Goal: Task Accomplishment & Management: Manage account settings

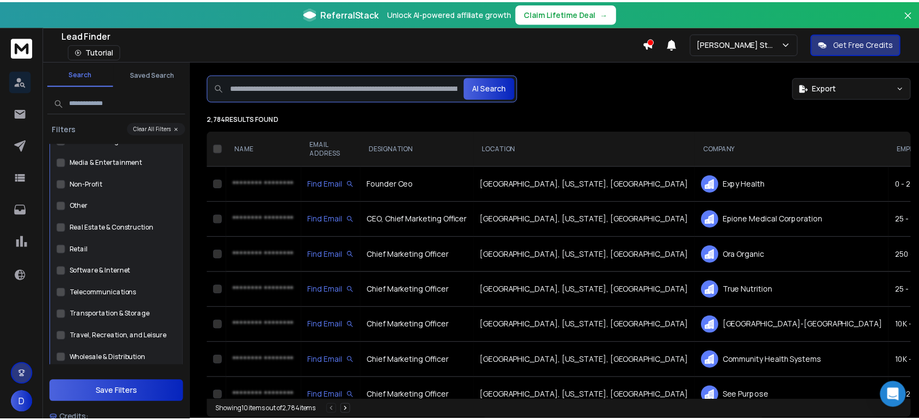
scroll to position [544, 0]
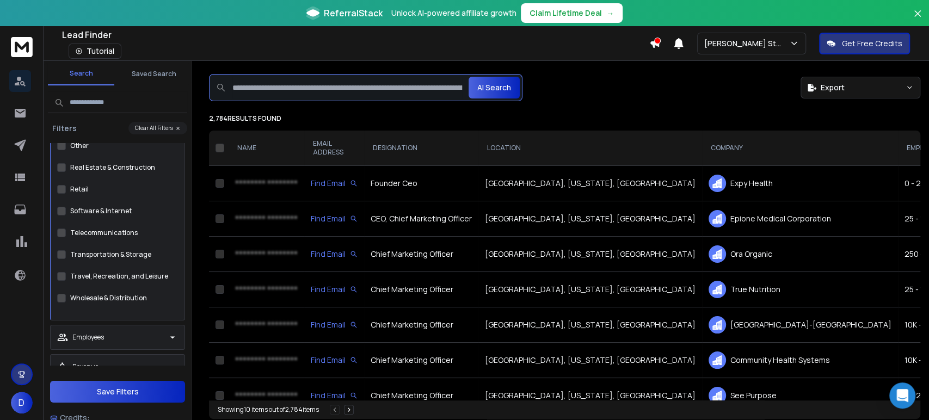
click at [150, 393] on button "Save Filters" at bounding box center [117, 392] width 135 height 22
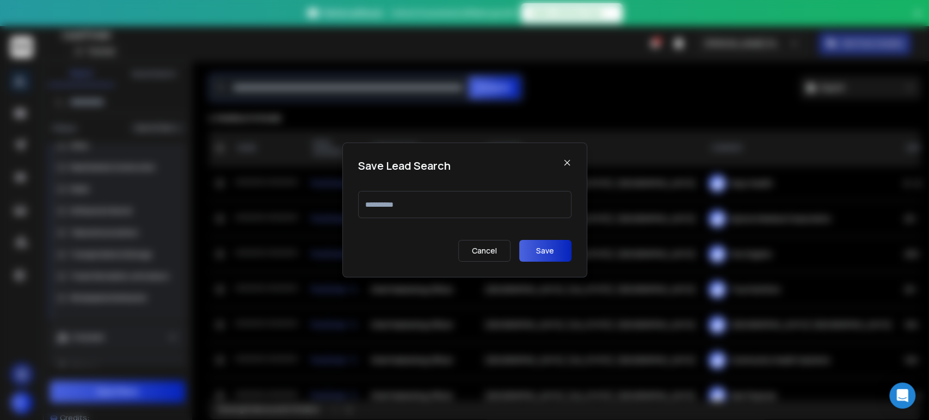
click at [460, 208] on input at bounding box center [464, 204] width 213 height 27
type input "*******"
click at [569, 256] on button "Save" at bounding box center [545, 251] width 52 height 22
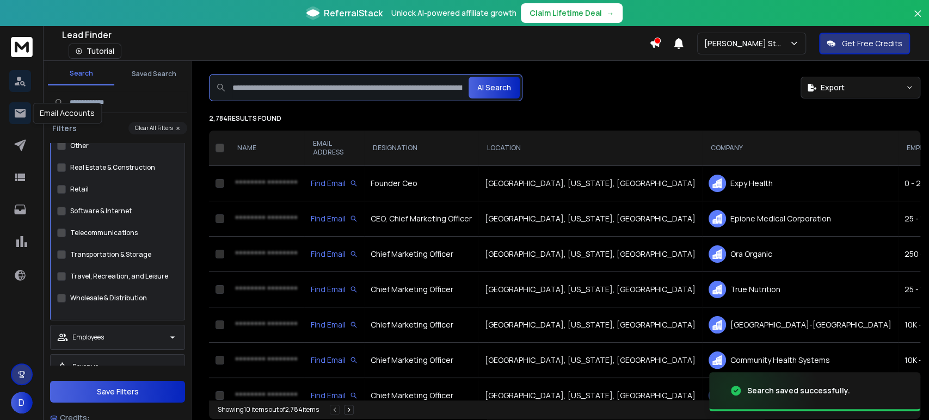
click at [26, 117] on icon at bounding box center [20, 113] width 13 height 13
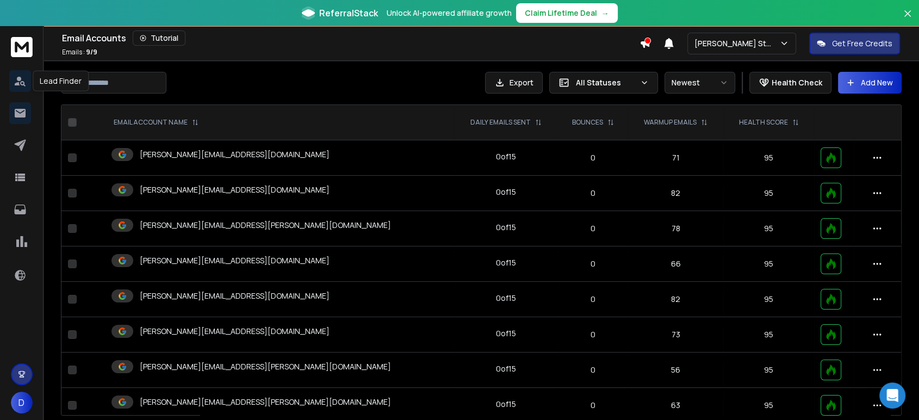
click at [28, 82] on link at bounding box center [20, 81] width 22 height 22
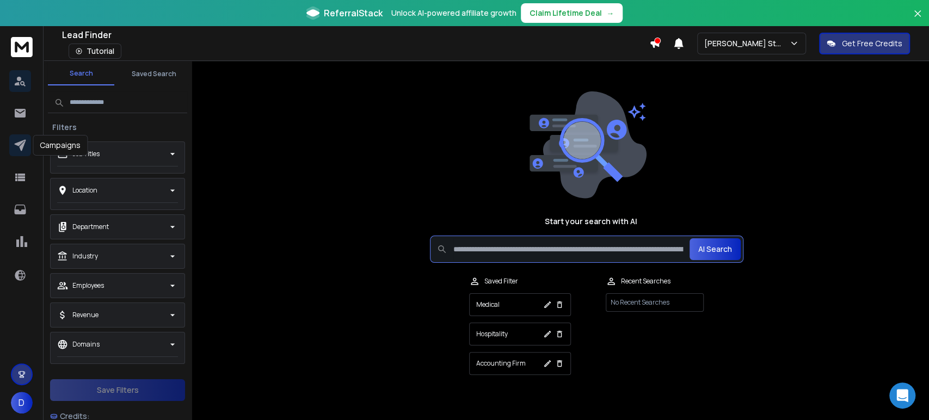
click at [20, 147] on icon at bounding box center [19, 145] width 11 height 11
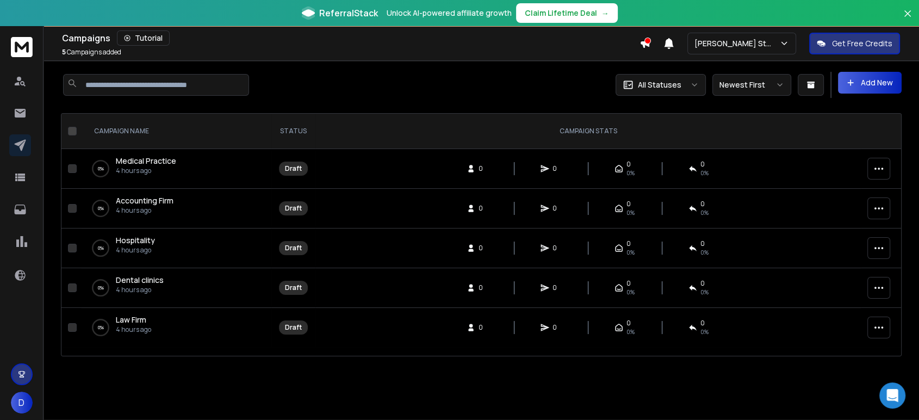
click at [65, 286] on td at bounding box center [71, 288] width 20 height 40
click at [146, 157] on span "Medical Practice" at bounding box center [146, 161] width 60 height 10
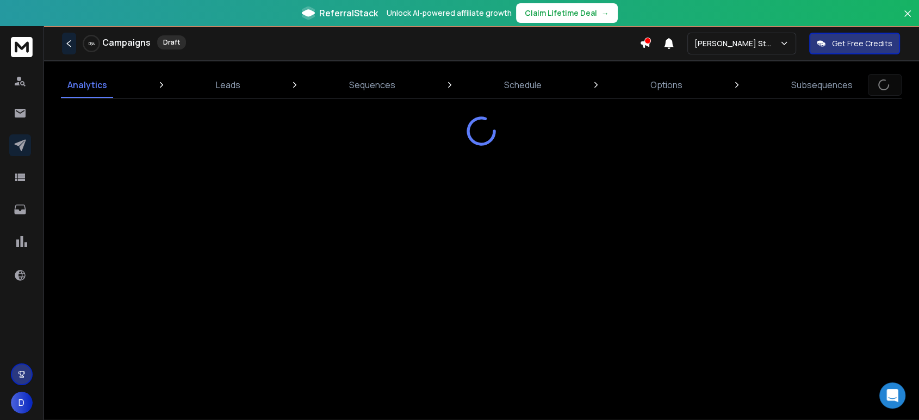
click at [64, 40] on icon at bounding box center [69, 44] width 10 height 10
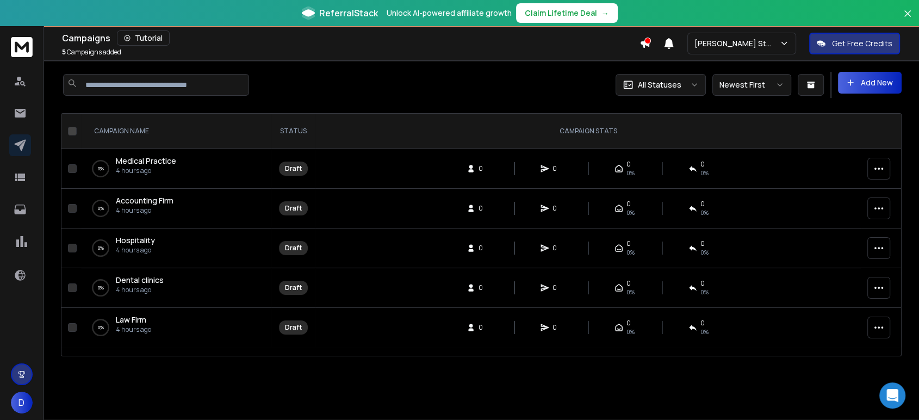
click at [196, 335] on div "0 % Law Firm 4 hours ago" at bounding box center [176, 327] width 169 height 26
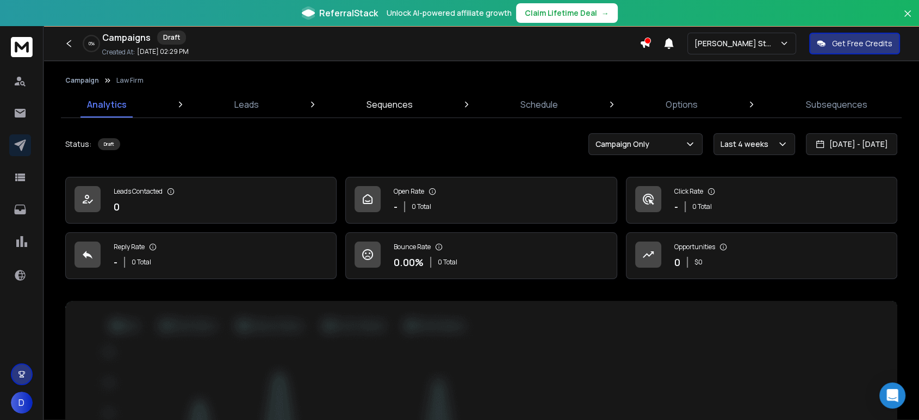
click at [385, 109] on p "Sequences" at bounding box center [390, 104] width 46 height 13
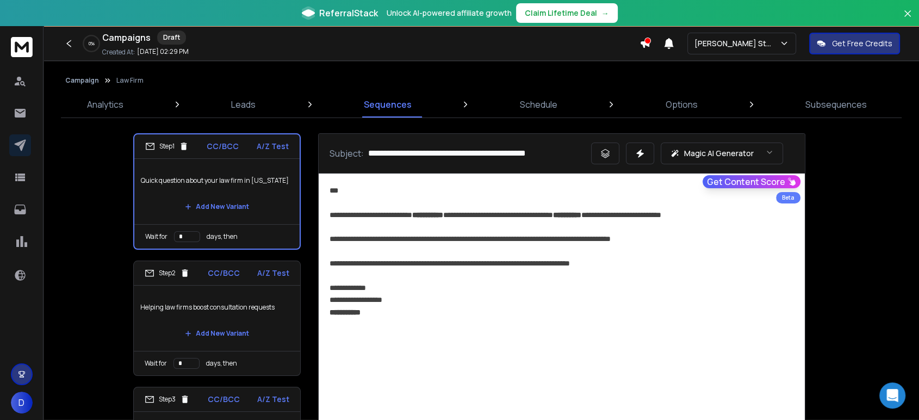
click at [456, 321] on div at bounding box center [562, 324] width 465 height 12
click at [435, 342] on div "**********" at bounding box center [562, 300] width 486 height 252
click at [267, 179] on p "Quick question about your law firm in [US_STATE]" at bounding box center [217, 180] width 152 height 30
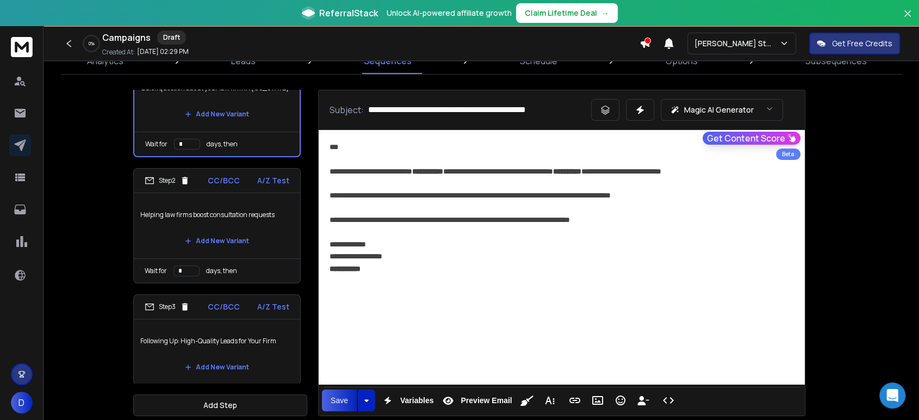
scroll to position [55, 0]
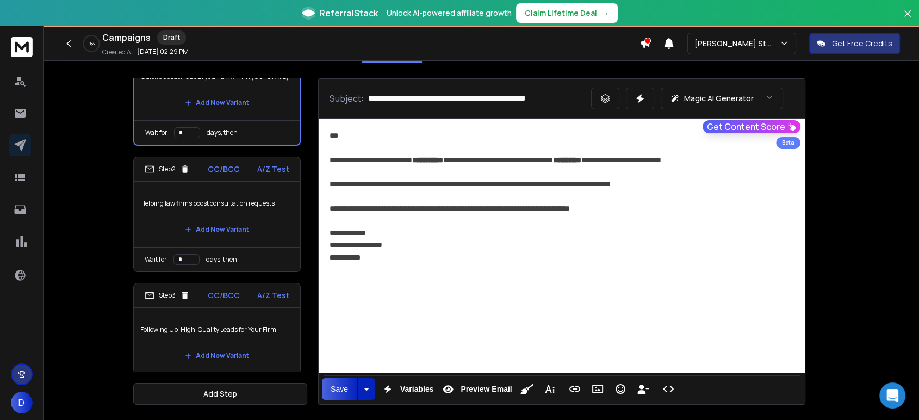
click at [190, 129] on input "*" at bounding box center [187, 132] width 26 height 11
type input "*"
click at [188, 258] on input "*" at bounding box center [187, 259] width 26 height 11
type input "**********"
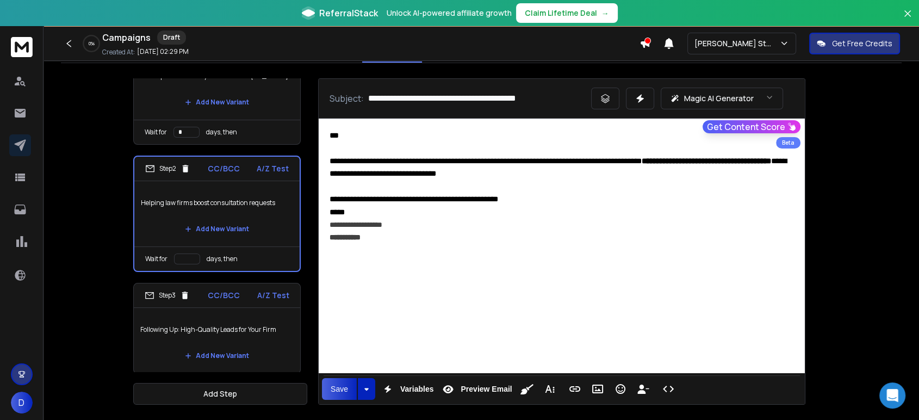
click at [187, 258] on input at bounding box center [187, 258] width 26 height 11
type input "*"
click at [473, 282] on div at bounding box center [562, 286] width 465 height 12
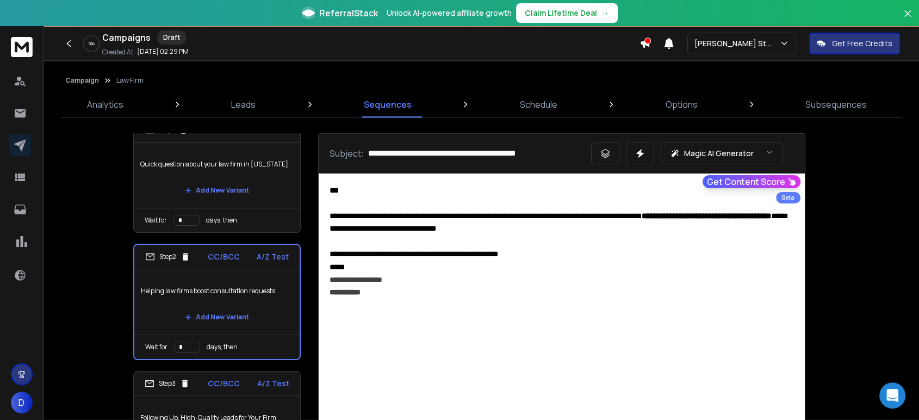
scroll to position [0, 0]
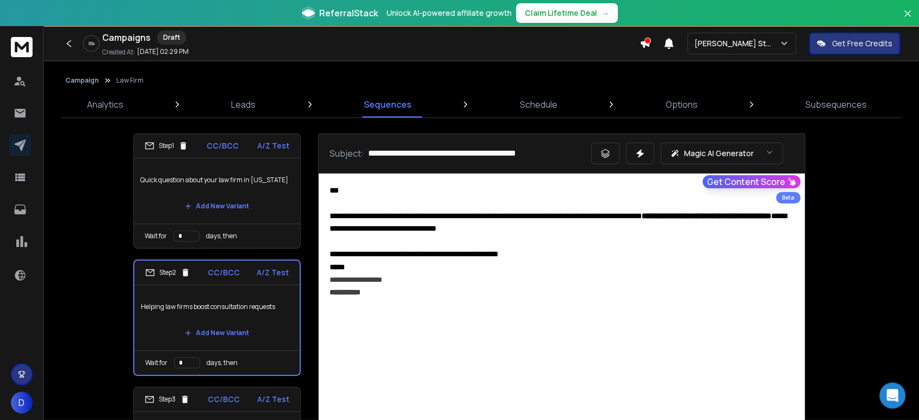
click at [261, 184] on p "Quick question about your law firm in [US_STATE]" at bounding box center [216, 180] width 153 height 30
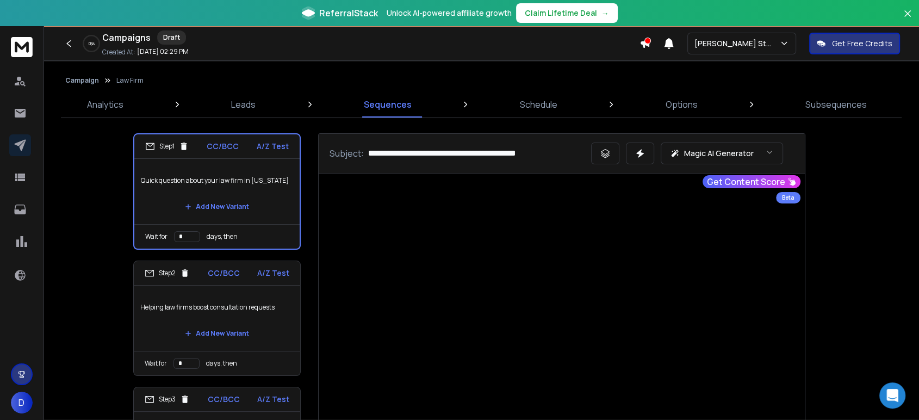
type input "**********"
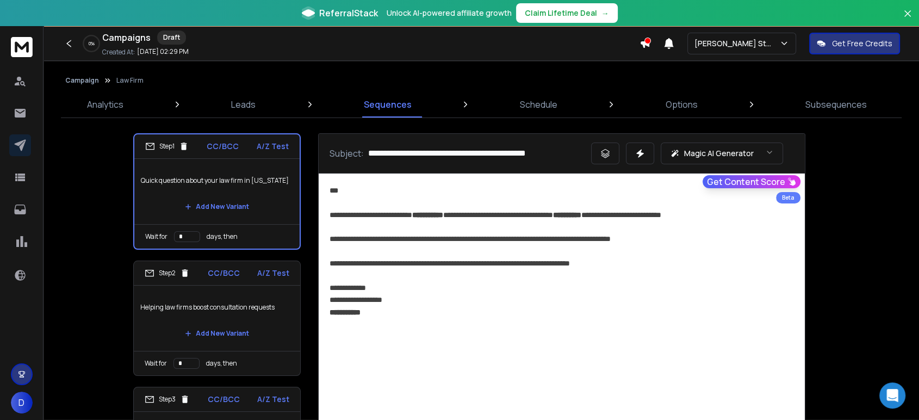
click at [460, 279] on div at bounding box center [562, 275] width 465 height 12
drag, startPoint x: 502, startPoint y: 384, endPoint x: 493, endPoint y: 376, distance: 11.2
click at [502, 384] on div "**********" at bounding box center [562, 300] width 486 height 252
click at [194, 174] on p "Quick question about your law firm in [US_STATE]" at bounding box center [217, 180] width 152 height 30
